Goal: Navigation & Orientation: Find specific page/section

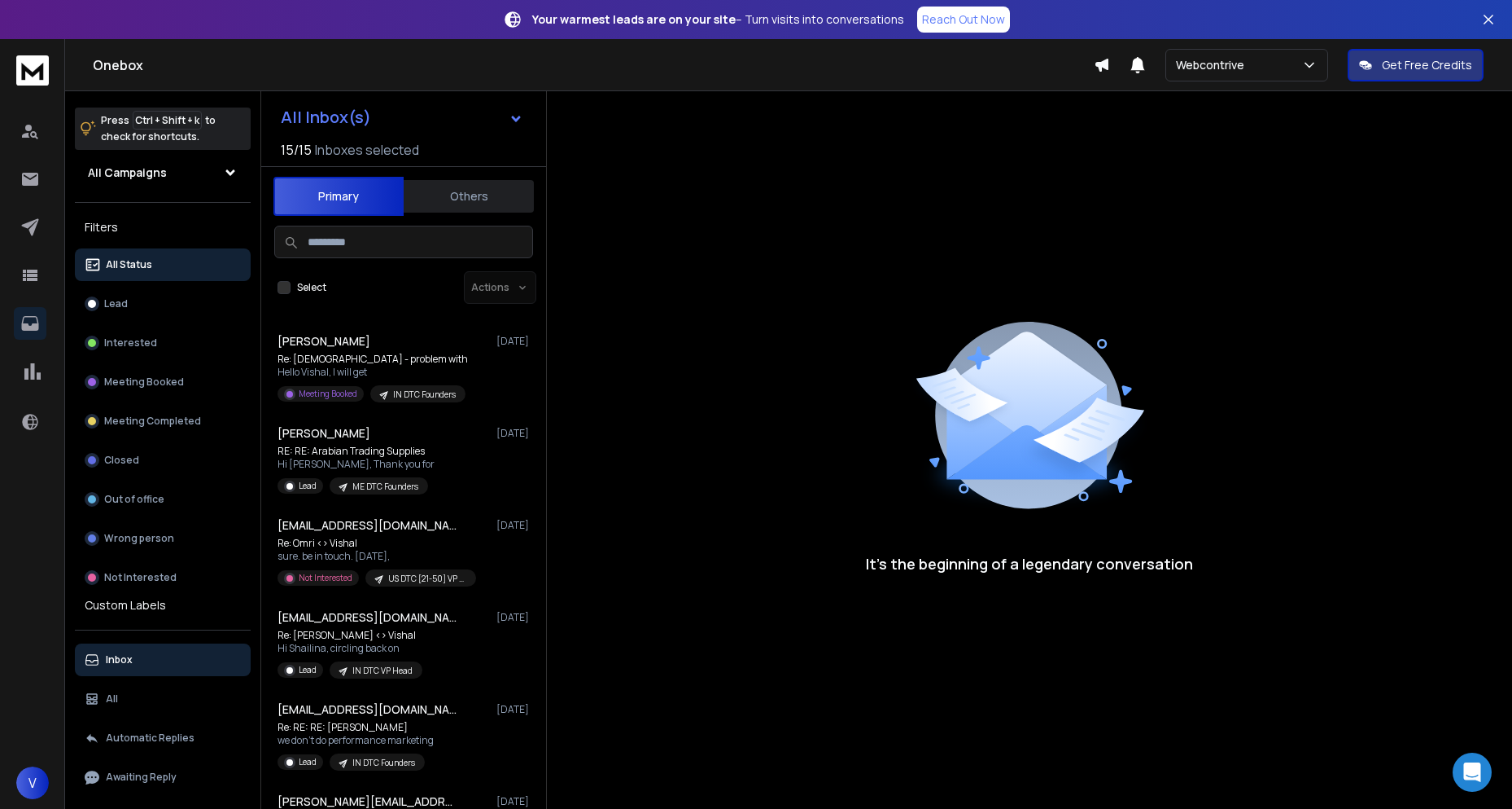
drag, startPoint x: 0, startPoint y: 0, endPoint x: 42, endPoint y: 72, distance: 83.4
click at [42, 69] on img at bounding box center [33, 70] width 33 height 30
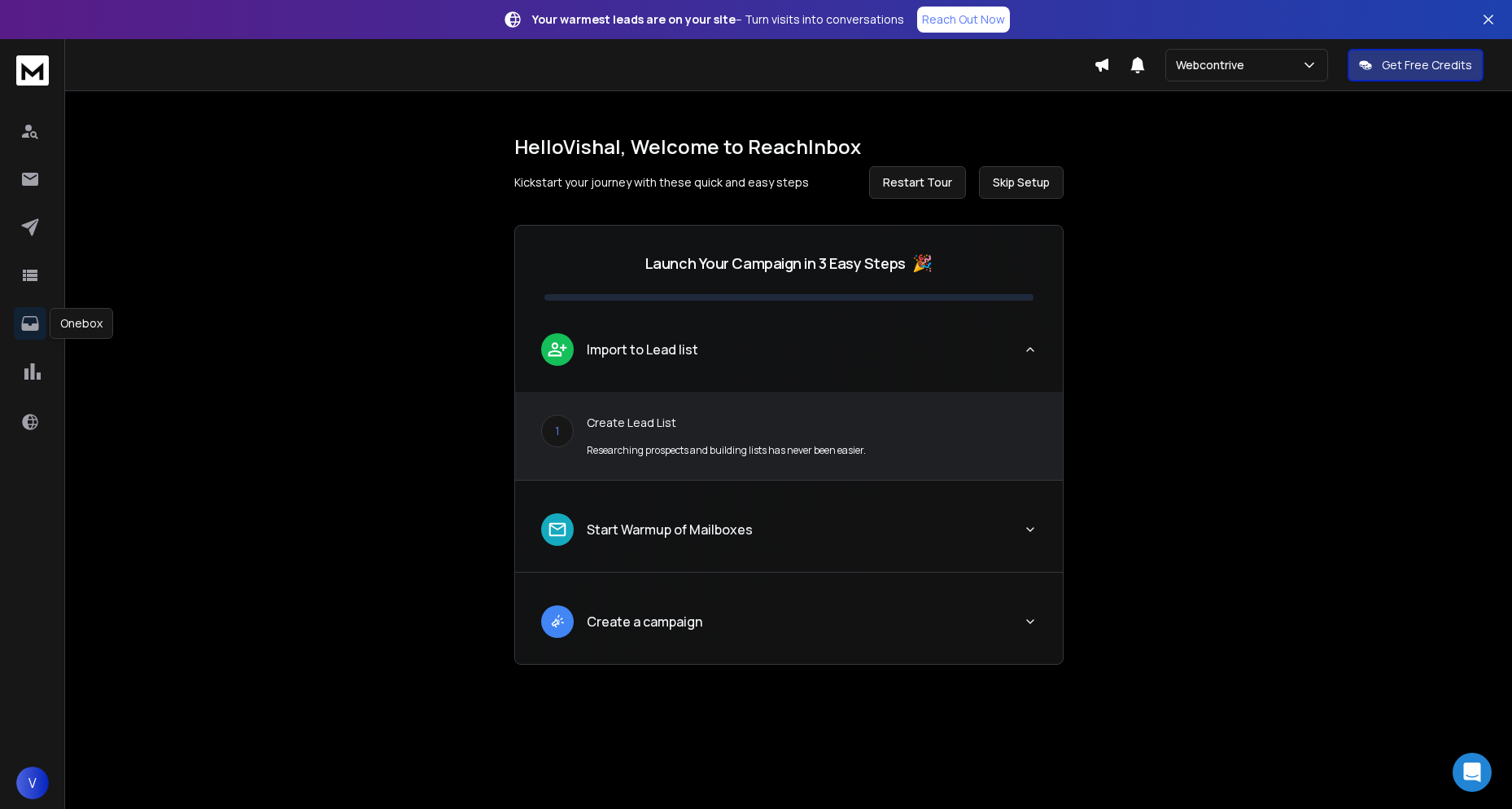
click at [33, 321] on icon at bounding box center [29, 323] width 19 height 19
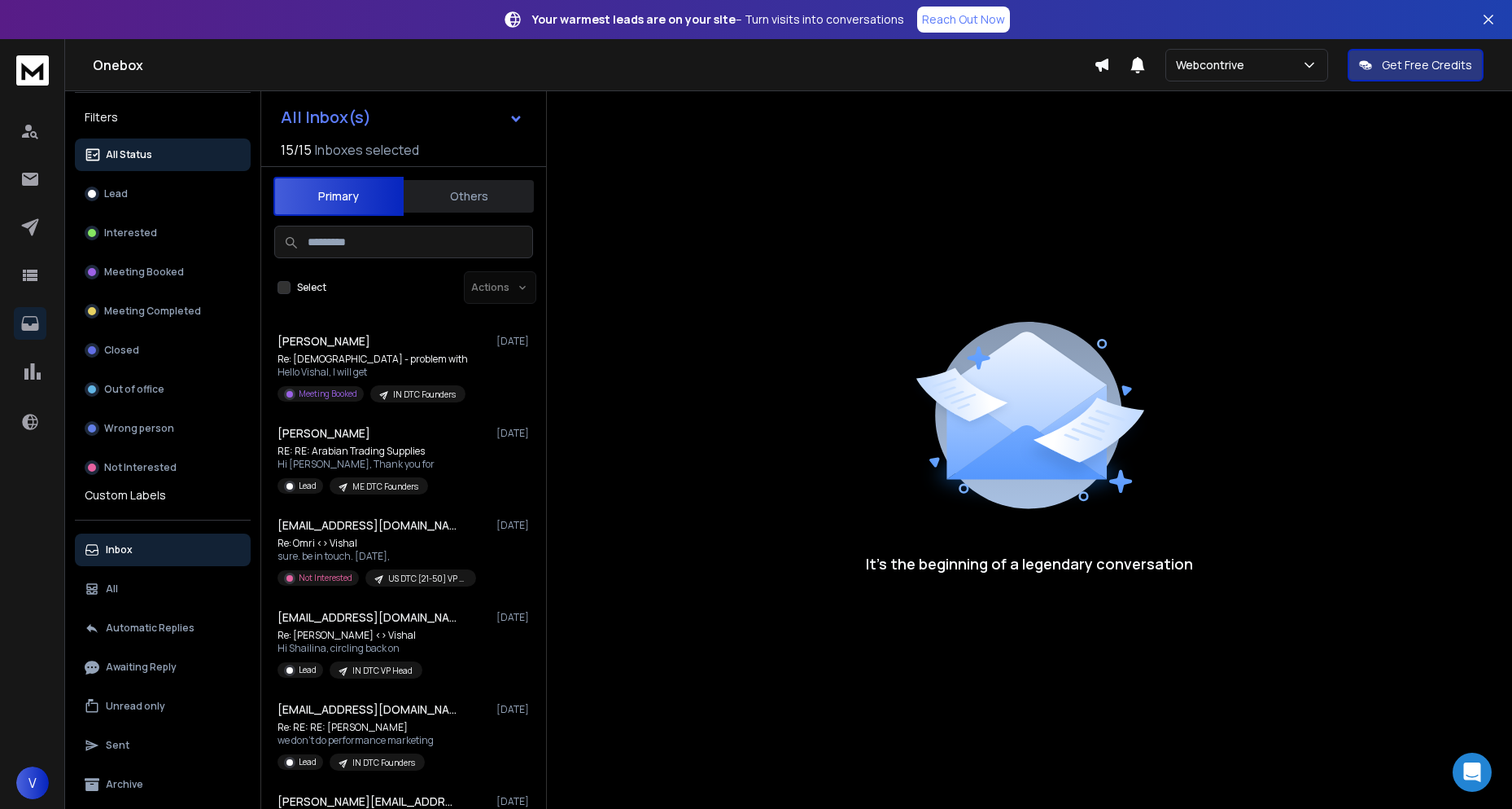
scroll to position [127, 0]
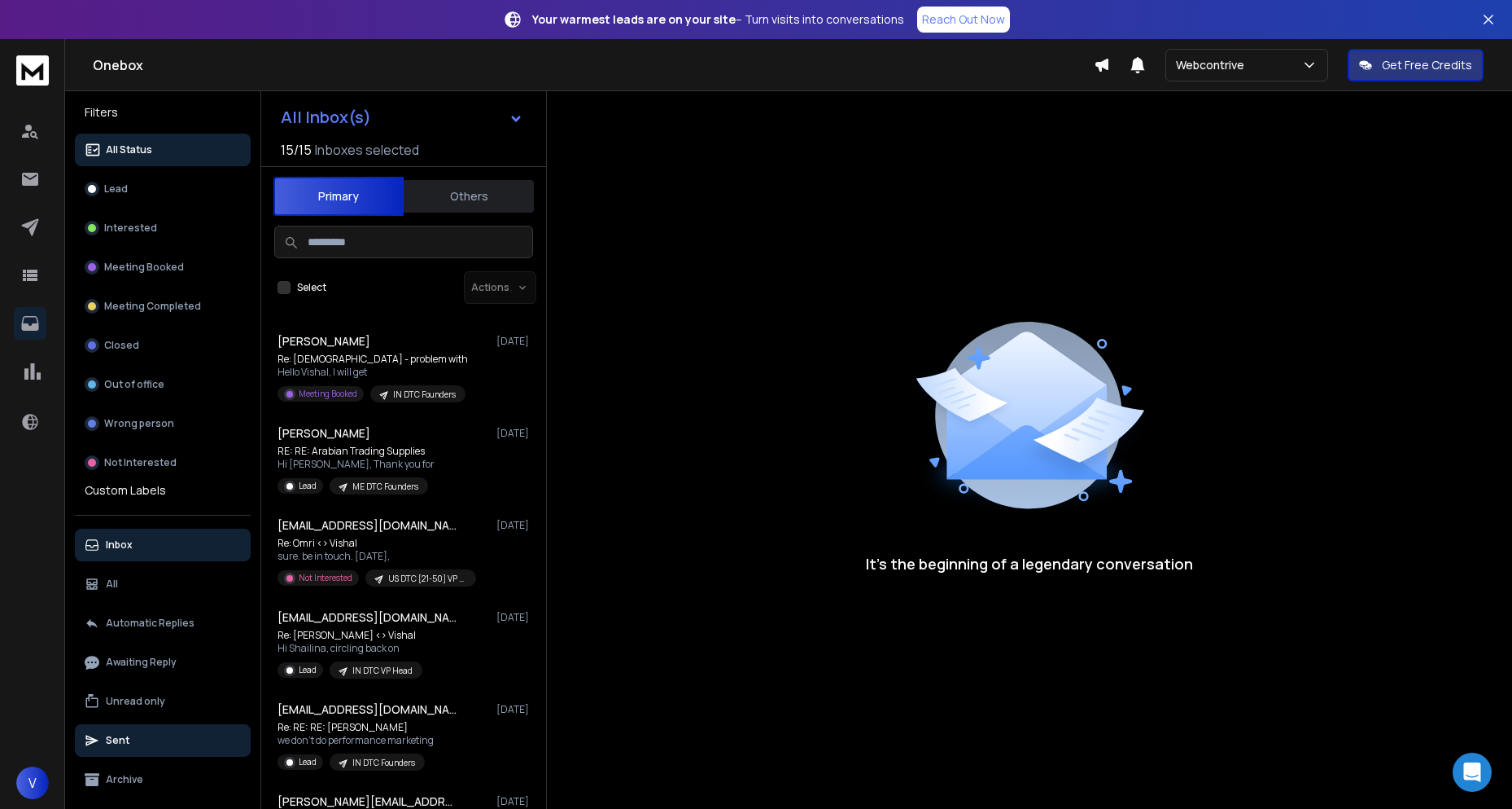
click at [145, 732] on button "Sent" at bounding box center [163, 740] width 176 height 33
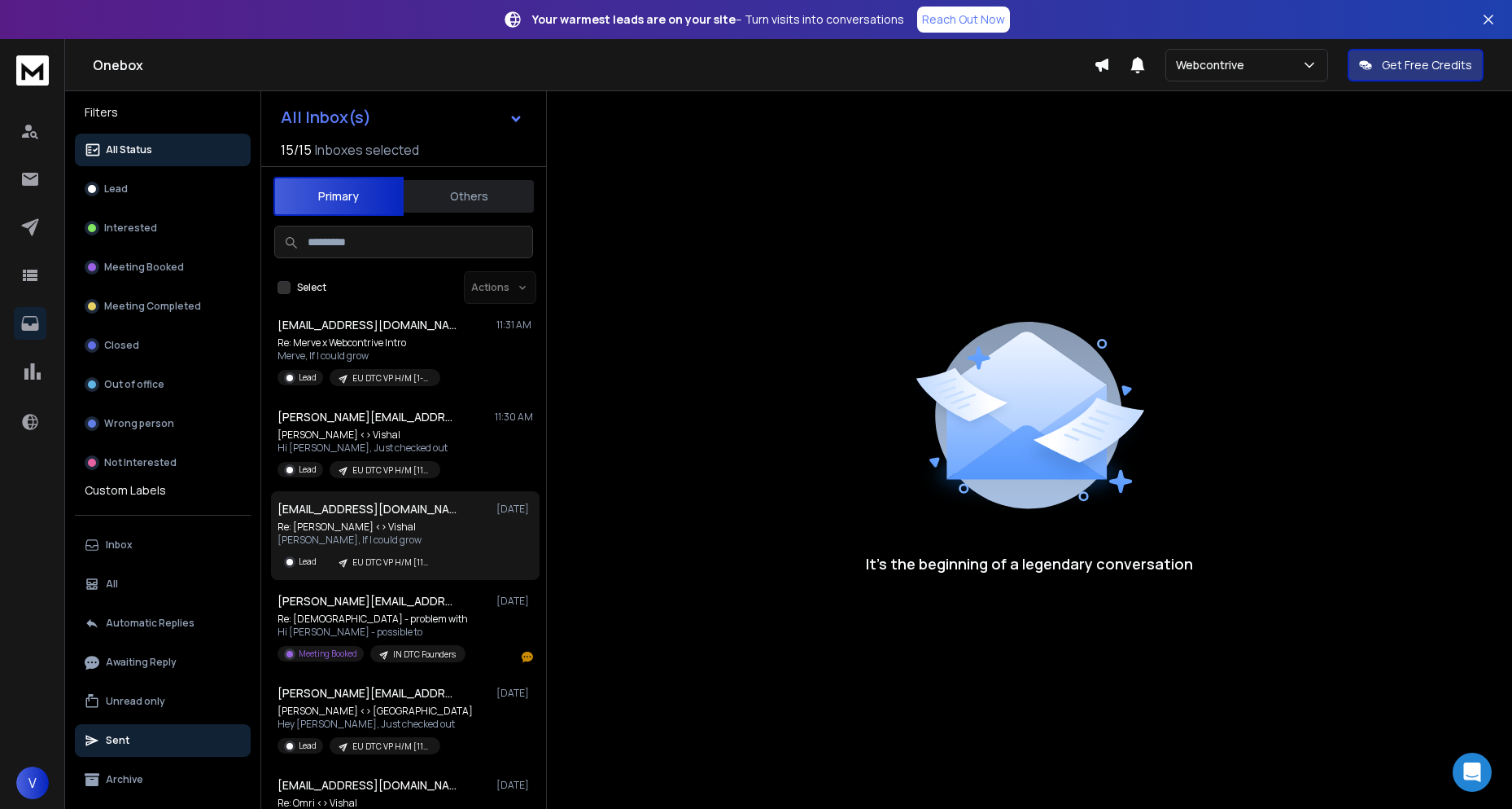
scroll to position [163, 0]
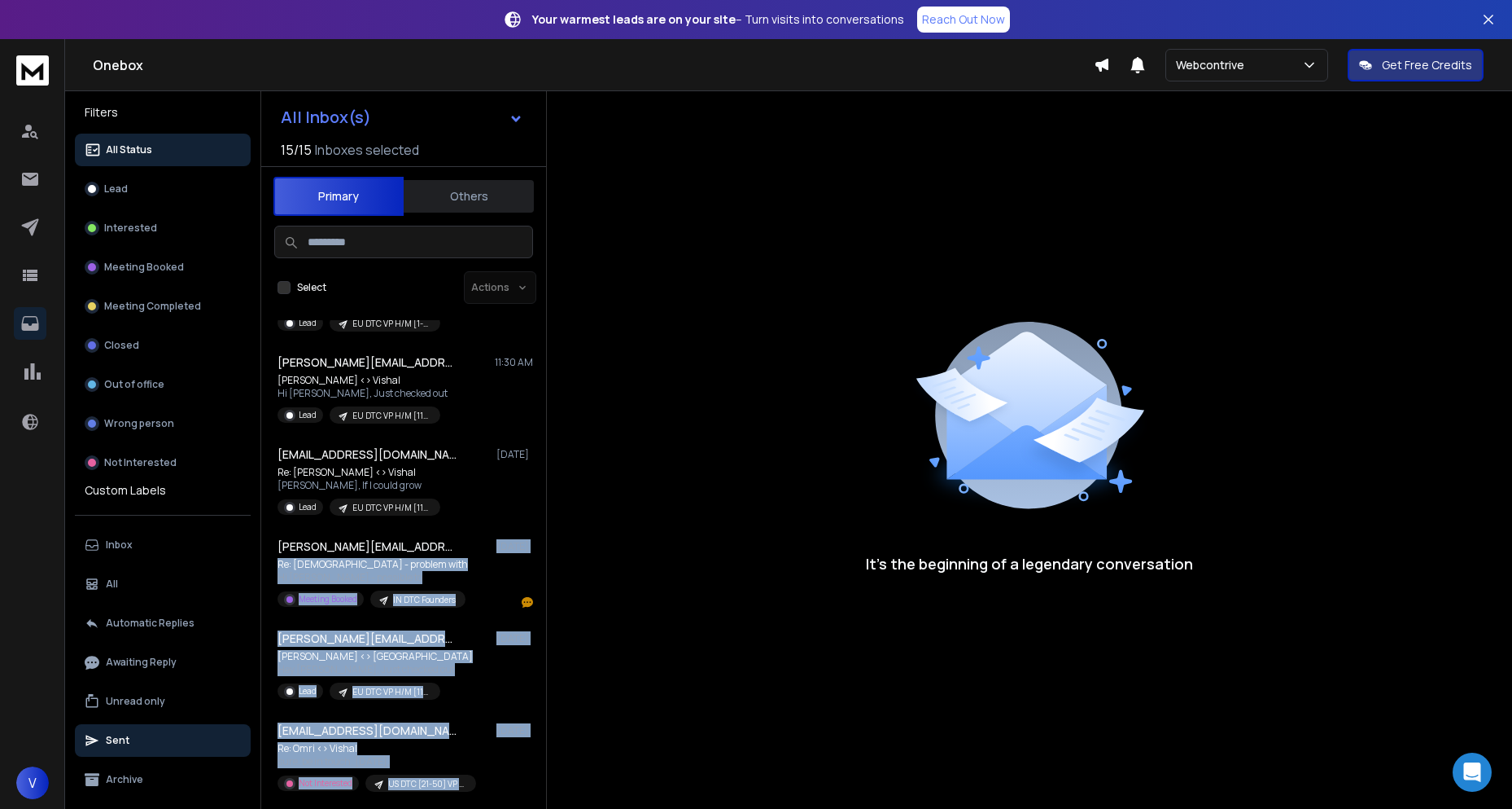
drag, startPoint x: 470, startPoint y: 555, endPoint x: 643, endPoint y: 564, distance: 173.2
click at [643, 564] on div "All Inbox(s) 15 / 15 Inboxes selected Primary Others Select Actions [PERSON_NAM…" at bounding box center [886, 495] width 1252 height 809
click at [639, 570] on div "It’s the beginning of a legendary conversation" at bounding box center [1029, 435] width 965 height 687
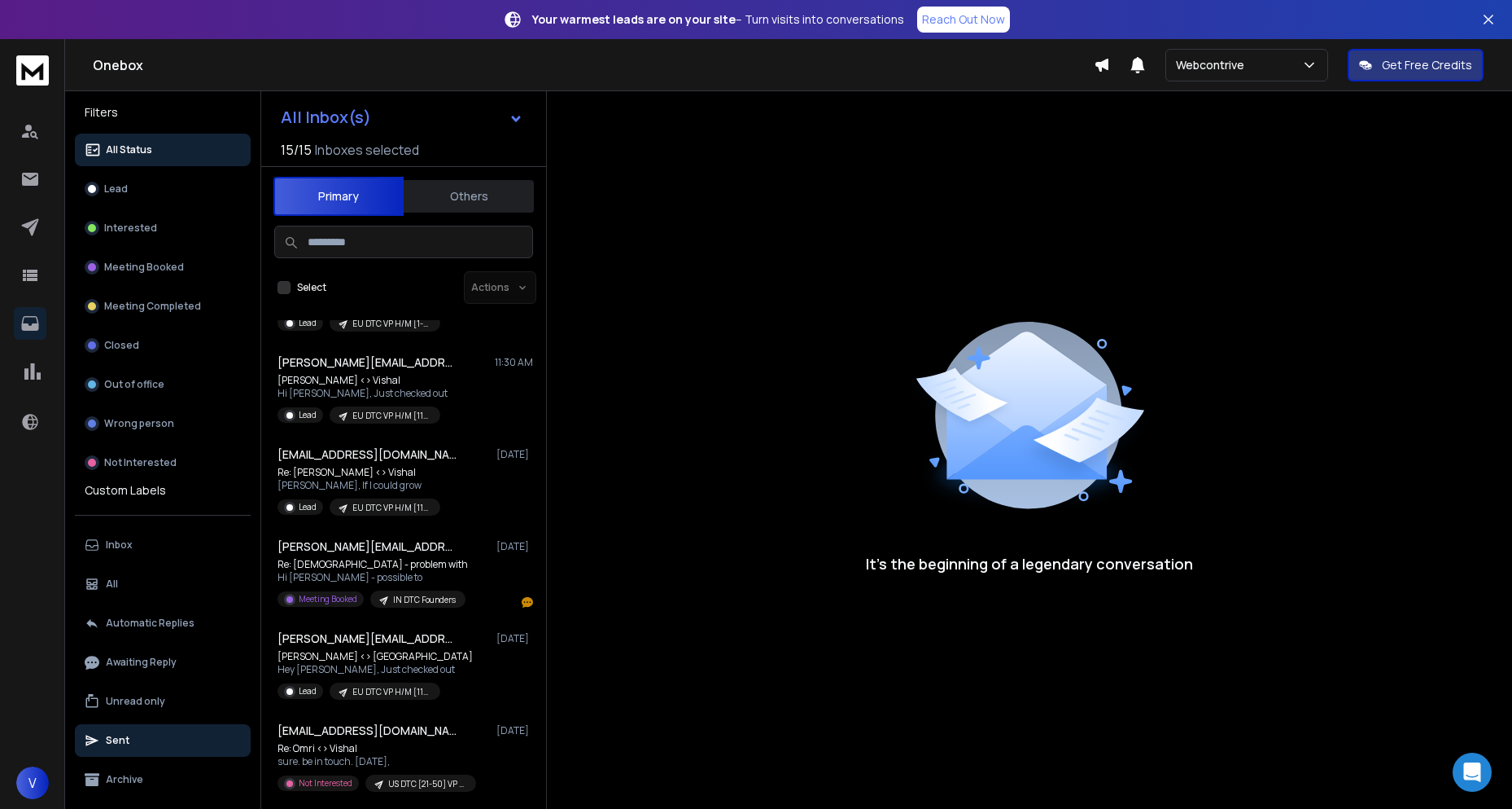
drag, startPoint x: 515, startPoint y: 604, endPoint x: 558, endPoint y: 616, distance: 44.6
click at [558, 616] on div "All Inbox(s) 15 / 15 Inboxes selected Primary Others Select Actions [PERSON_NAM…" at bounding box center [886, 495] width 1252 height 809
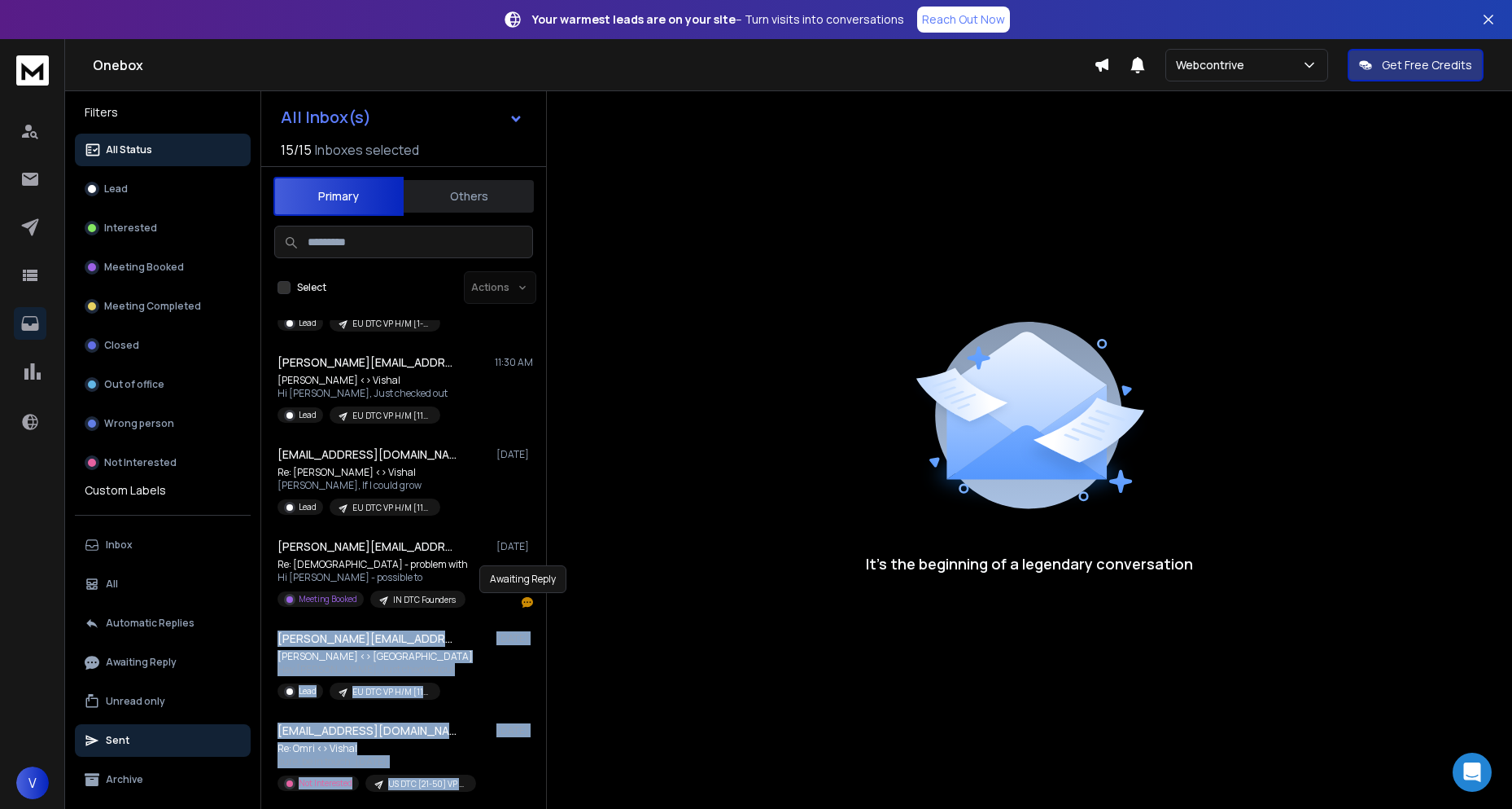
click at [591, 604] on div "It’s the beginning of a legendary conversation" at bounding box center [1029, 435] width 965 height 687
drag, startPoint x: 523, startPoint y: 598, endPoint x: 632, endPoint y: 618, distance: 110.8
click at [632, 618] on div "All Inbox(s) 15 / 15 Inboxes selected Primary Others Select Actions [PERSON_NAM…" at bounding box center [886, 495] width 1252 height 809
click at [615, 617] on div "It’s the beginning of a legendary conversation" at bounding box center [1029, 435] width 965 height 687
drag, startPoint x: 513, startPoint y: 563, endPoint x: 627, endPoint y: 576, distance: 114.7
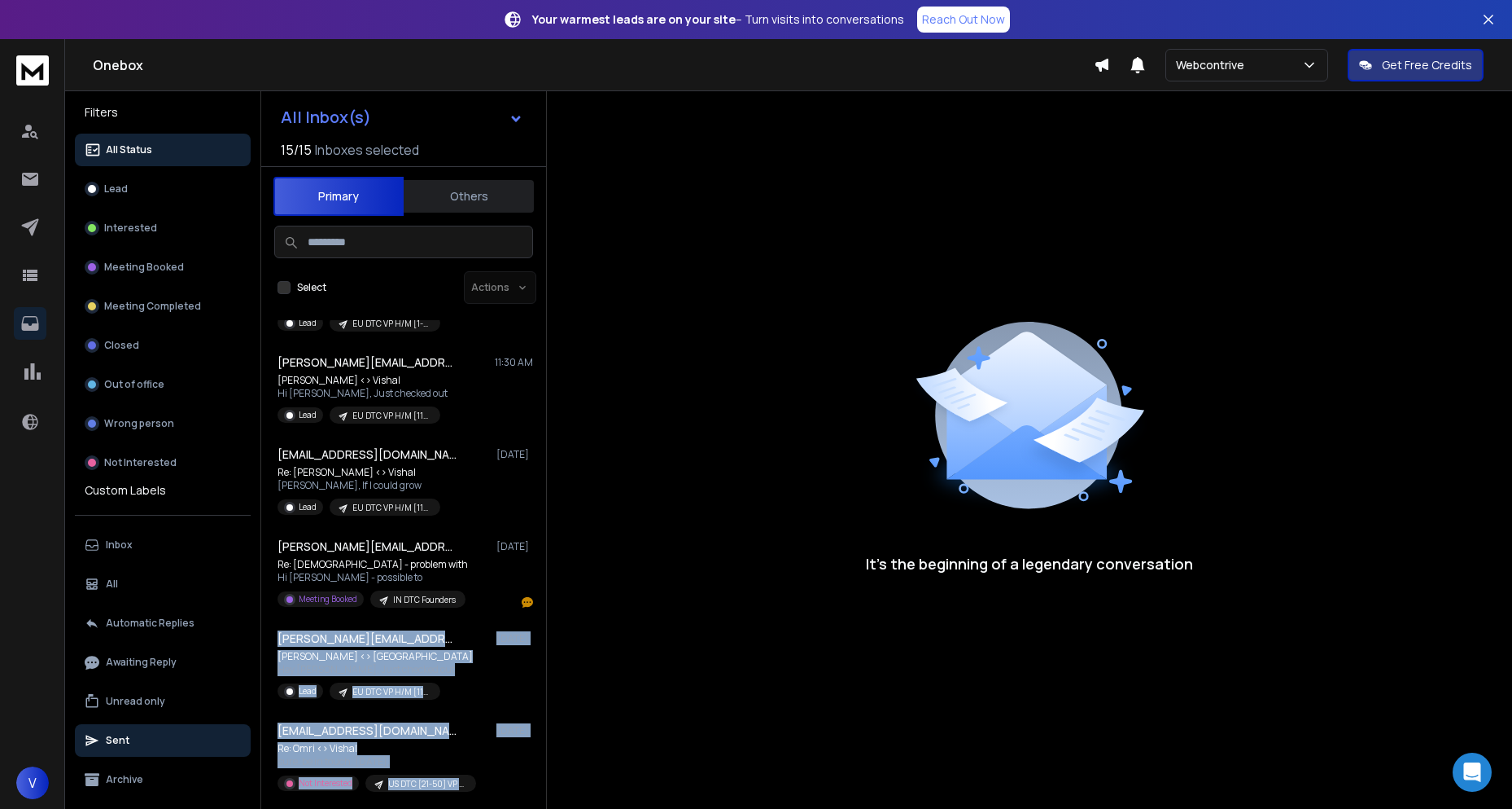
click at [627, 576] on div "All Inbox(s) 15 / 15 Inboxes selected Primary Others Select Actions [PERSON_NAM…" at bounding box center [886, 495] width 1252 height 809
click at [627, 576] on div "It’s the beginning of a legendary conversation" at bounding box center [1029, 435] width 965 height 687
